Goal: Task Accomplishment & Management: Manage account settings

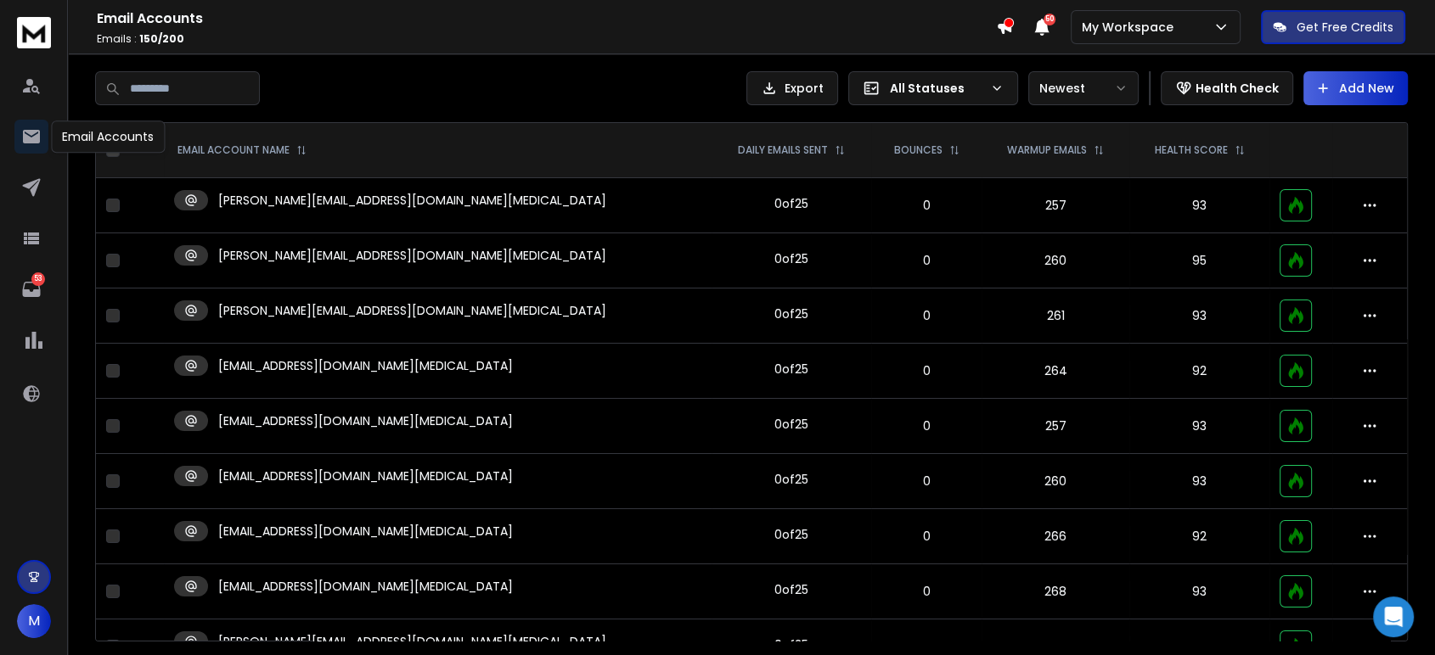
scroll to position [5658, 0]
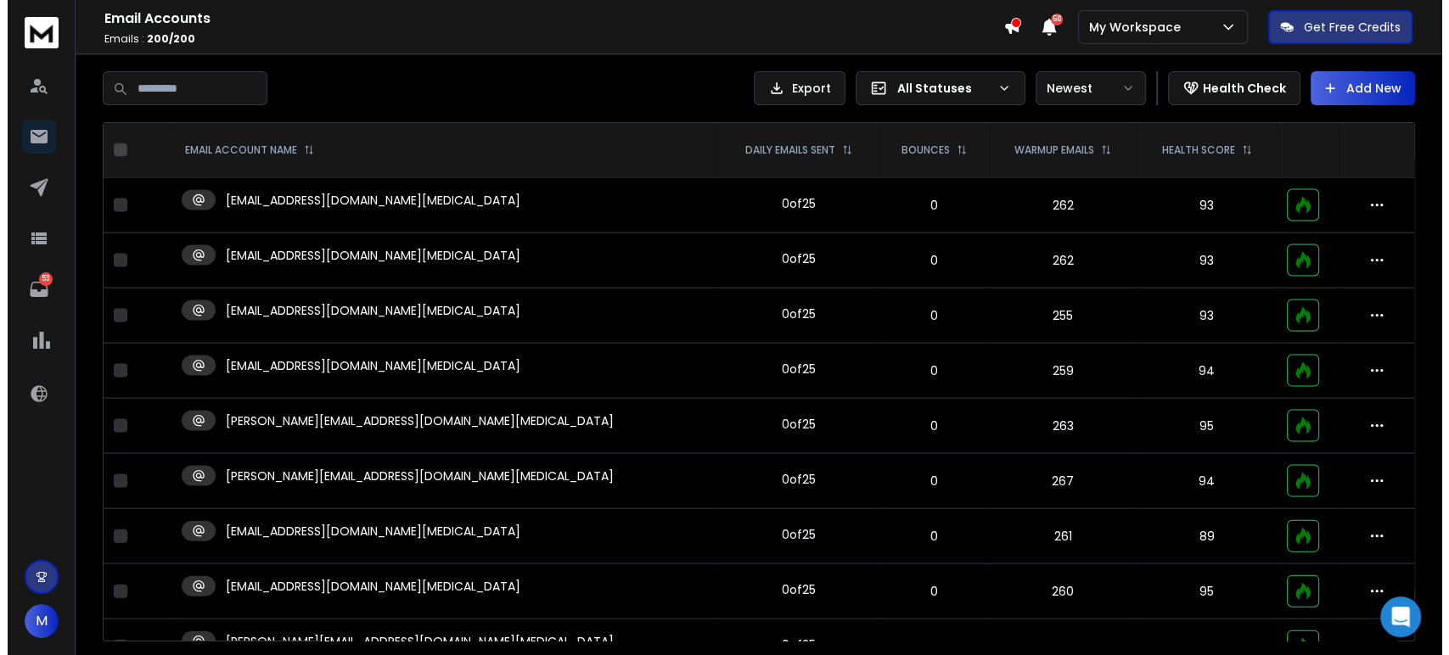
scroll to position [10196, 0]
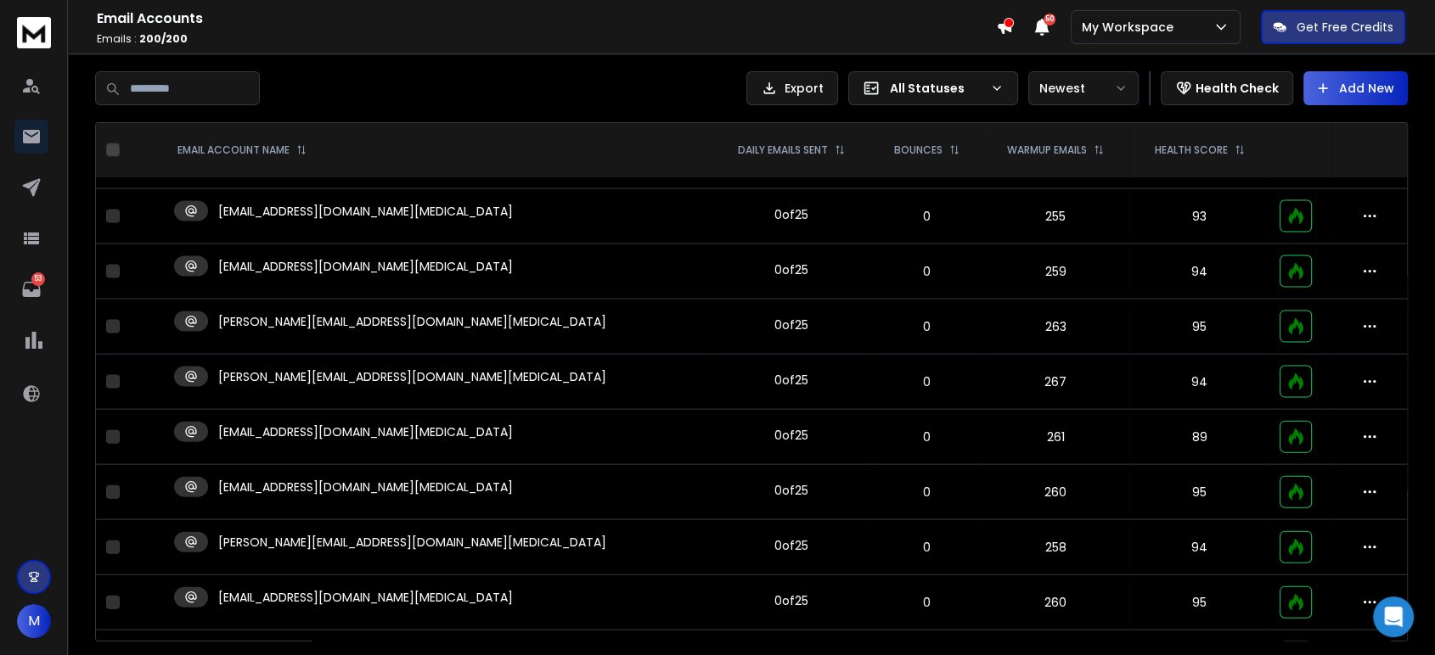
click at [577, 388] on tr "[PERSON_NAME][EMAIL_ADDRESS][DOMAIN_NAME][MEDICAL_DATA] 0 of 25 0 267 94" at bounding box center [751, 382] width 1311 height 55
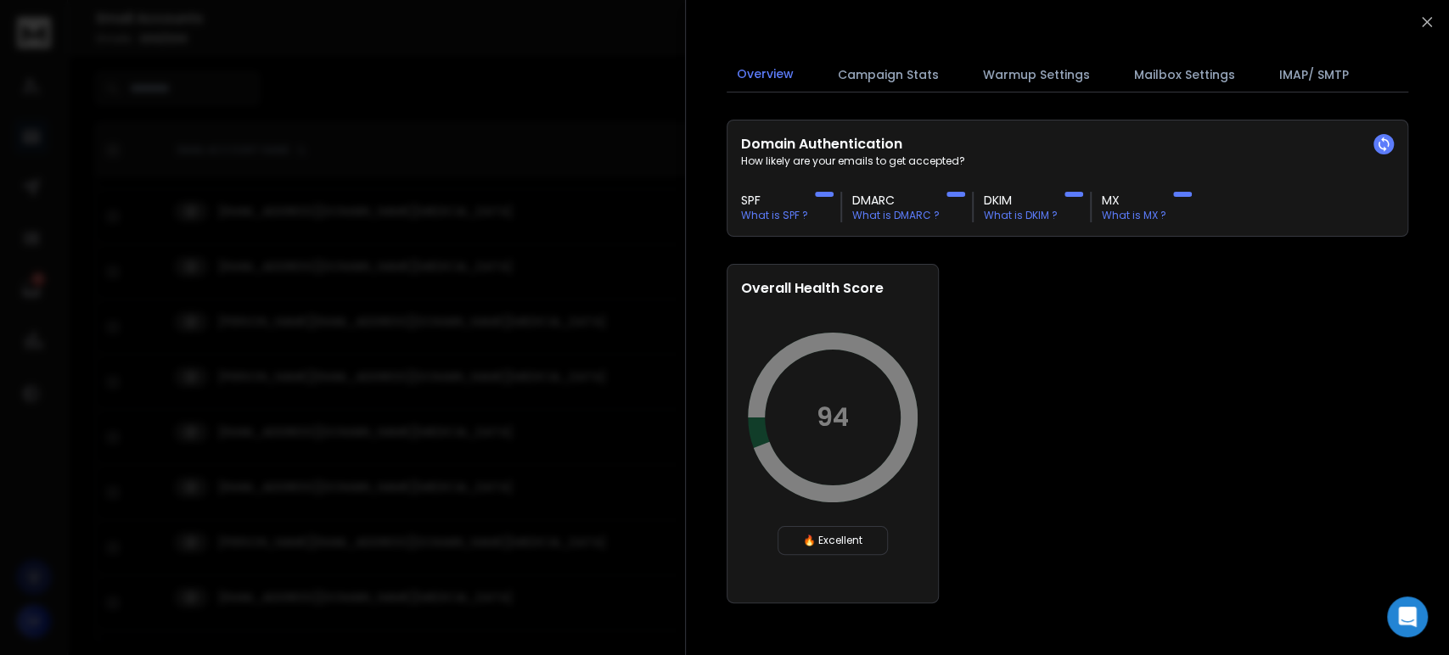
click at [541, 380] on div at bounding box center [724, 327] width 1449 height 655
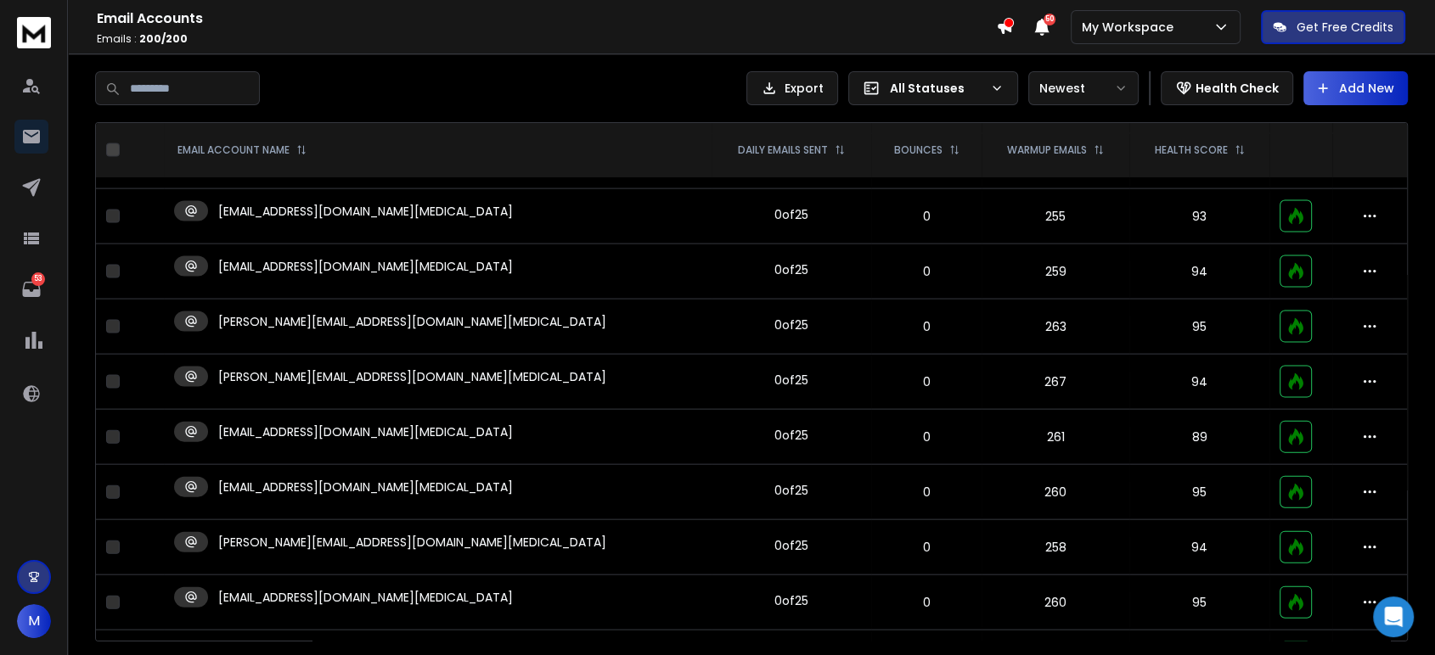
click at [498, 422] on div "[EMAIL_ADDRESS][DOMAIN_NAME][MEDICAL_DATA]" at bounding box center [437, 432] width 527 height 20
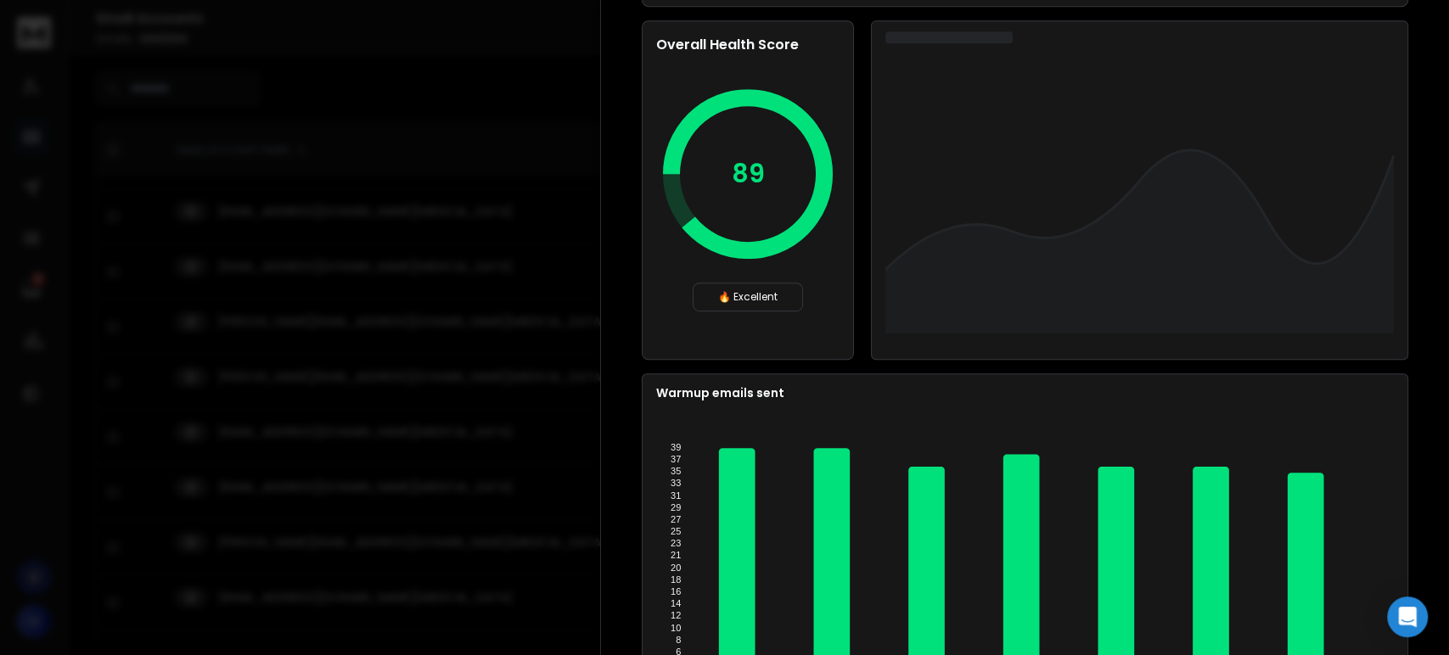
scroll to position [746, 0]
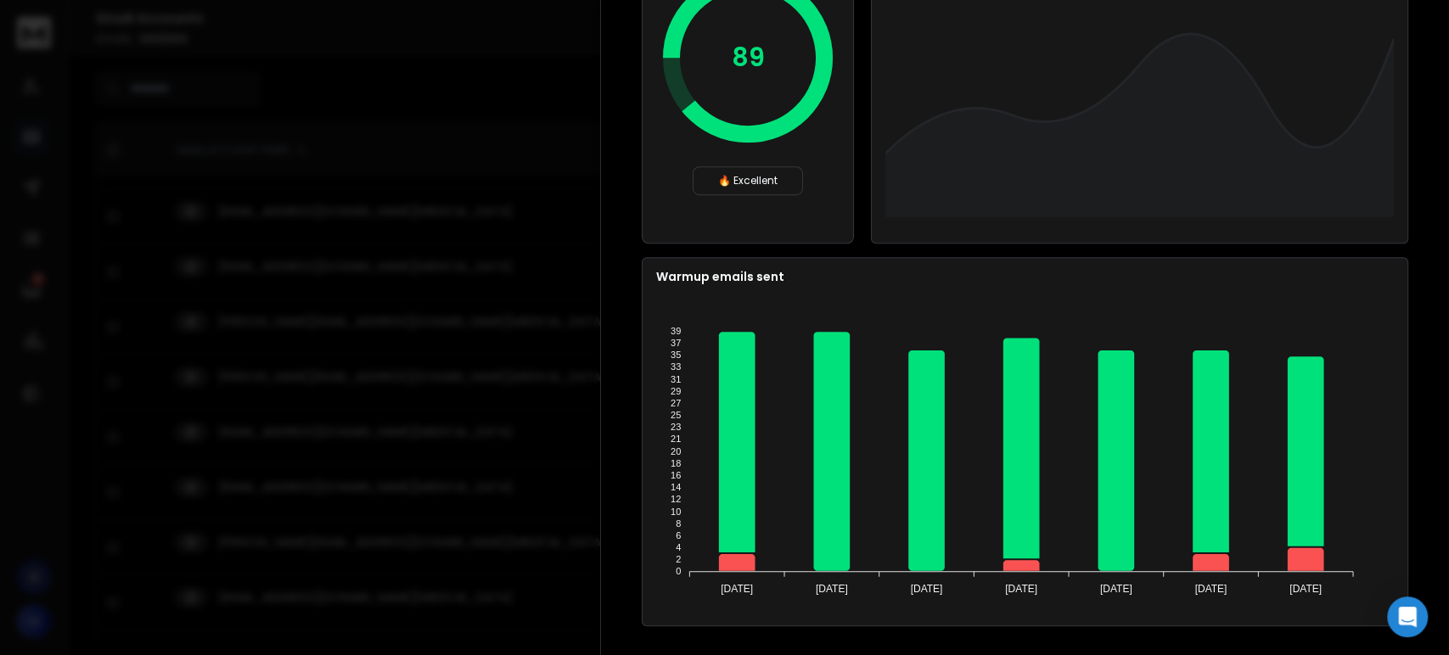
click at [435, 372] on div at bounding box center [724, 327] width 1449 height 655
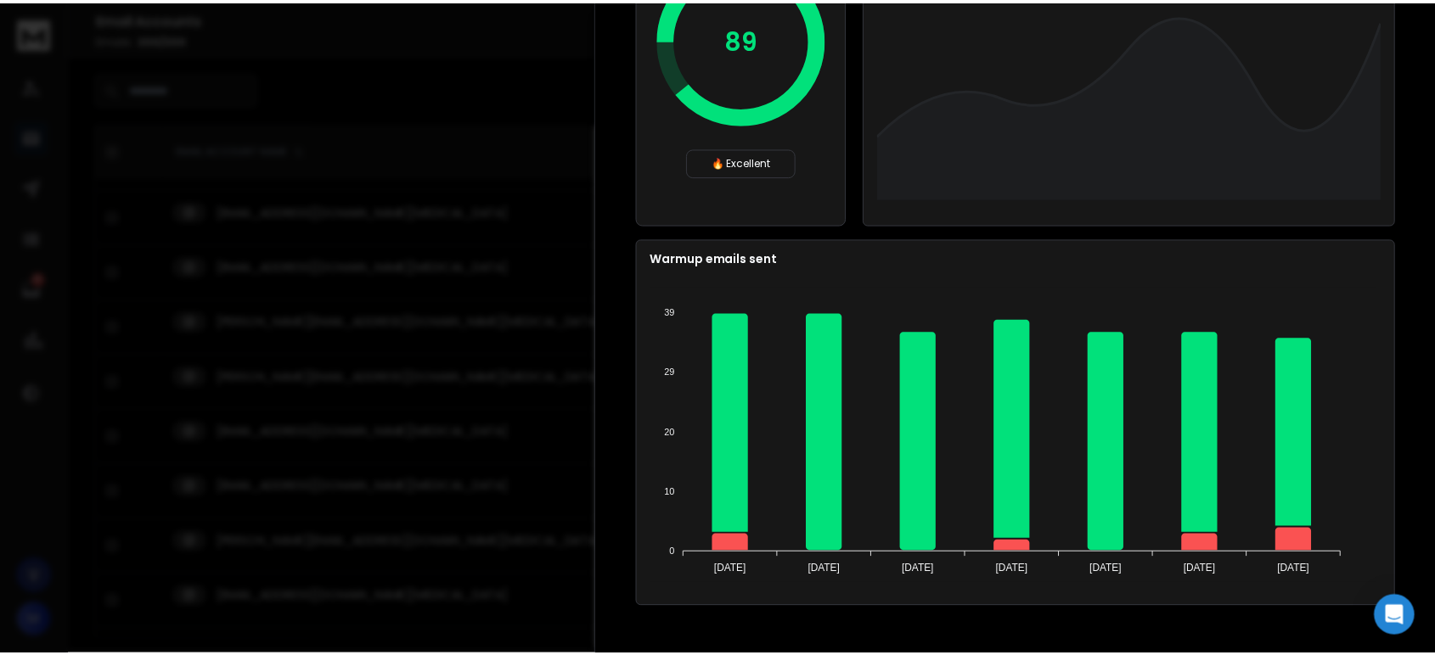
scroll to position [681, 0]
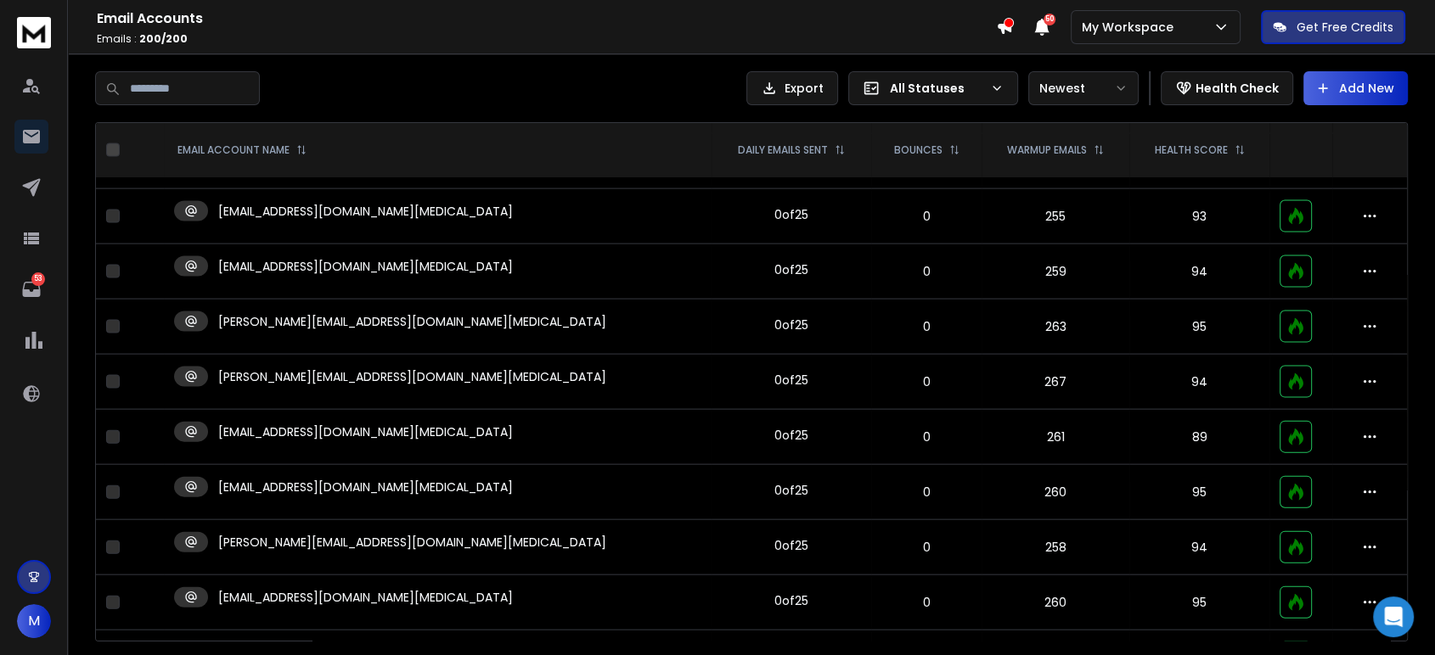
click at [362, 88] on div at bounding box center [415, 88] width 641 height 34
